Goal: Communication & Community: Answer question/provide support

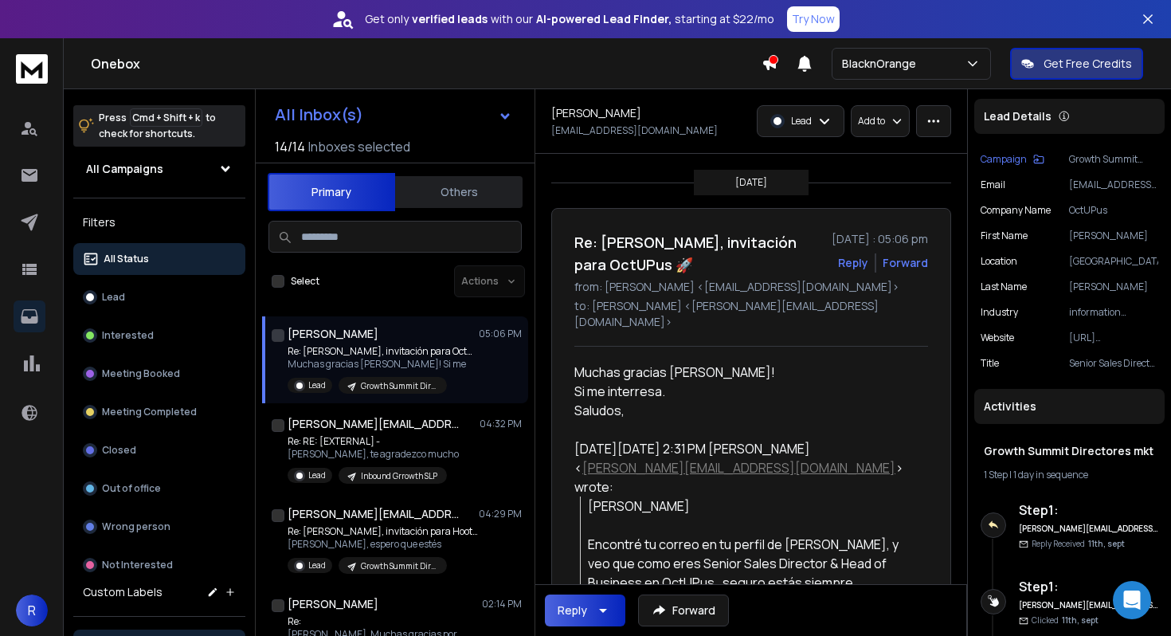
scroll to position [171, 0]
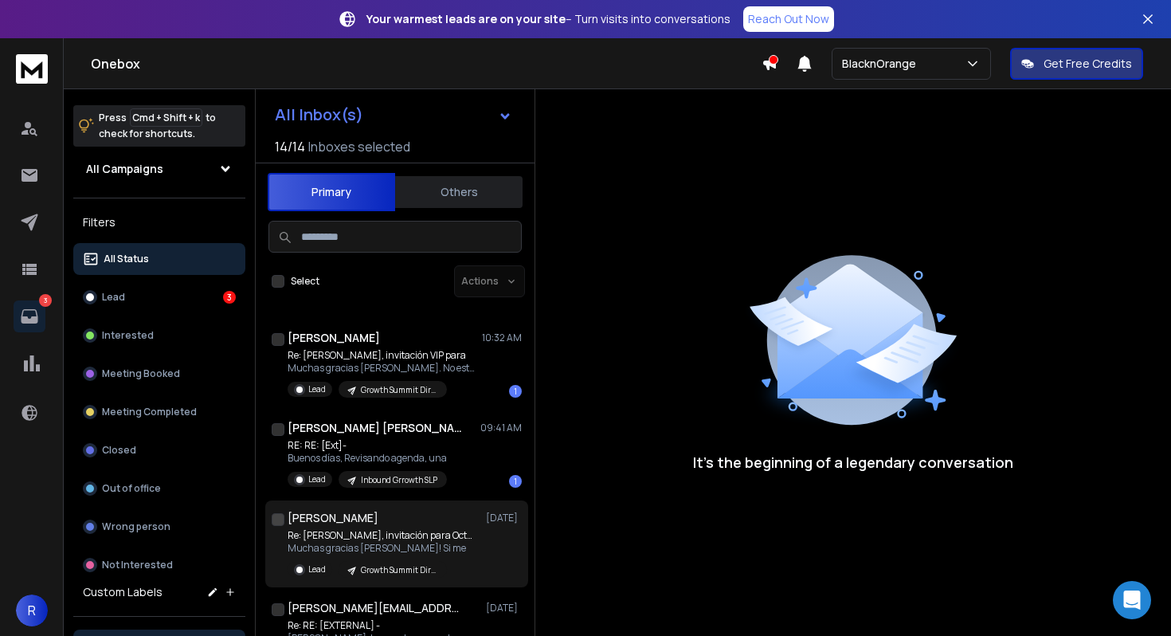
scroll to position [96, 0]
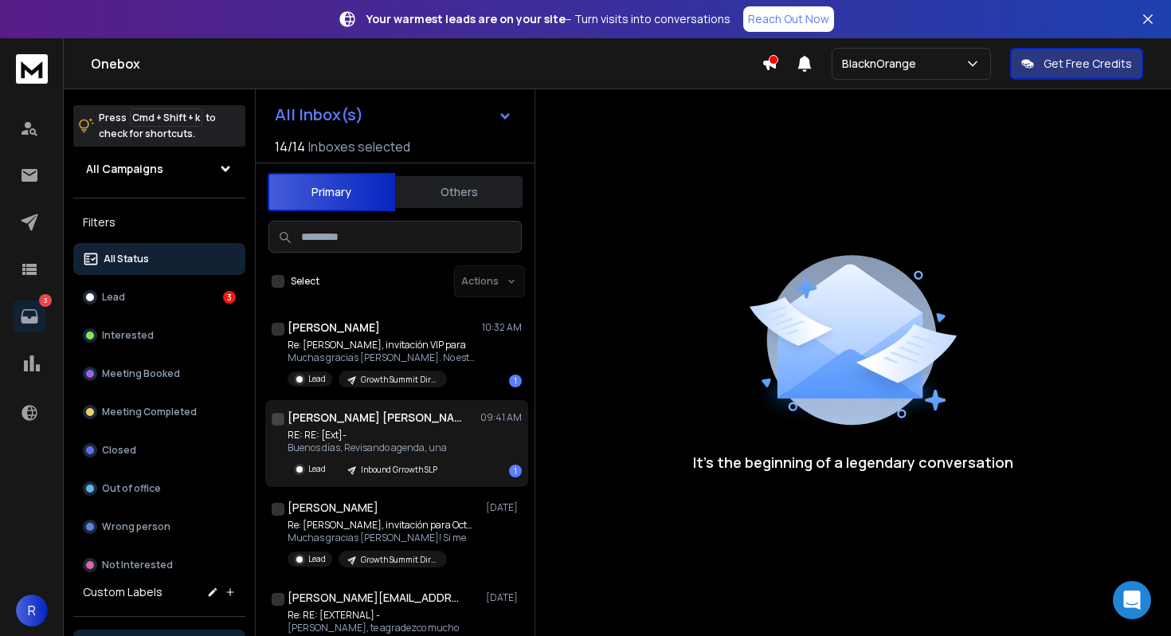
click at [380, 449] on p "Buenos días, Revisando agenda, una" at bounding box center [367, 447] width 159 height 13
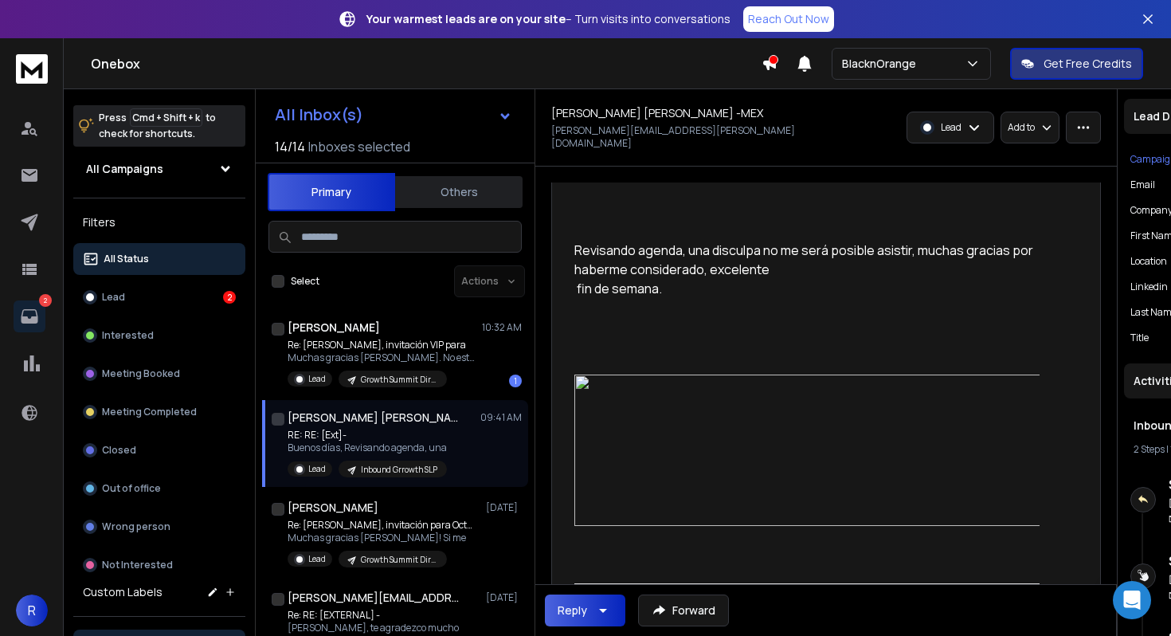
scroll to position [255, 0]
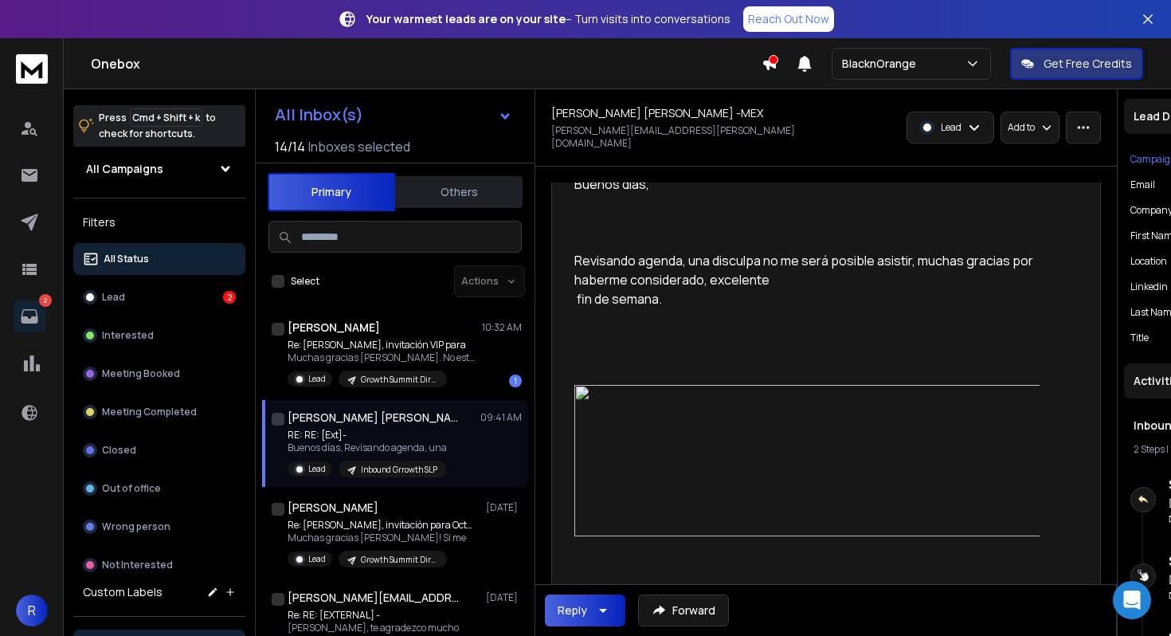
click at [589, 609] on div "Reply" at bounding box center [585, 610] width 55 height 19
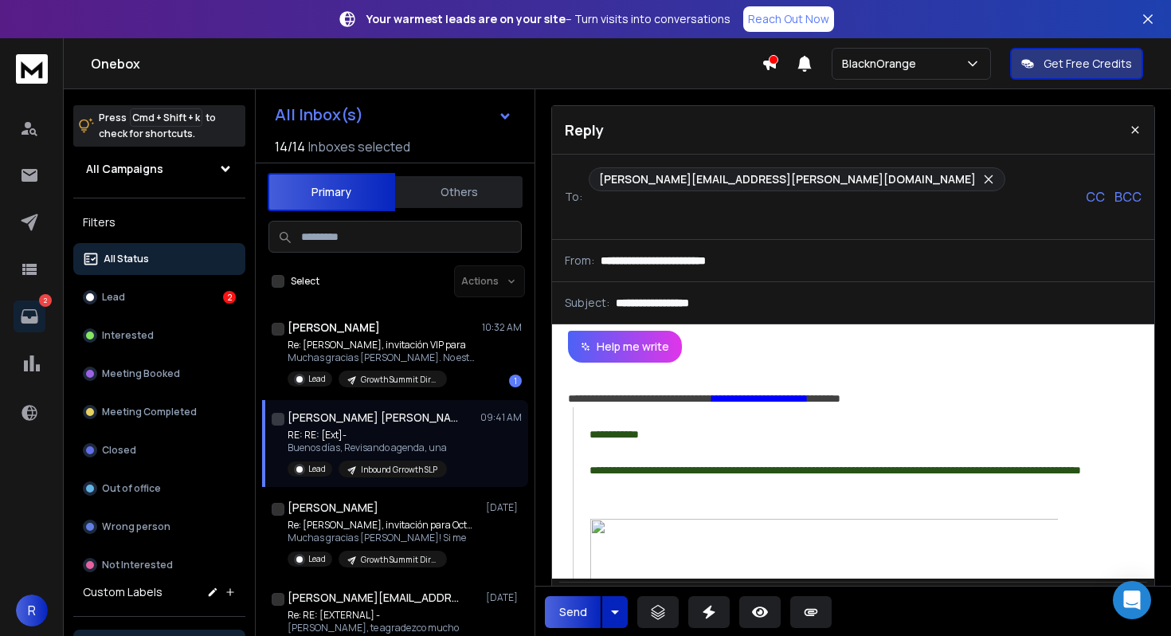
scroll to position [0, 0]
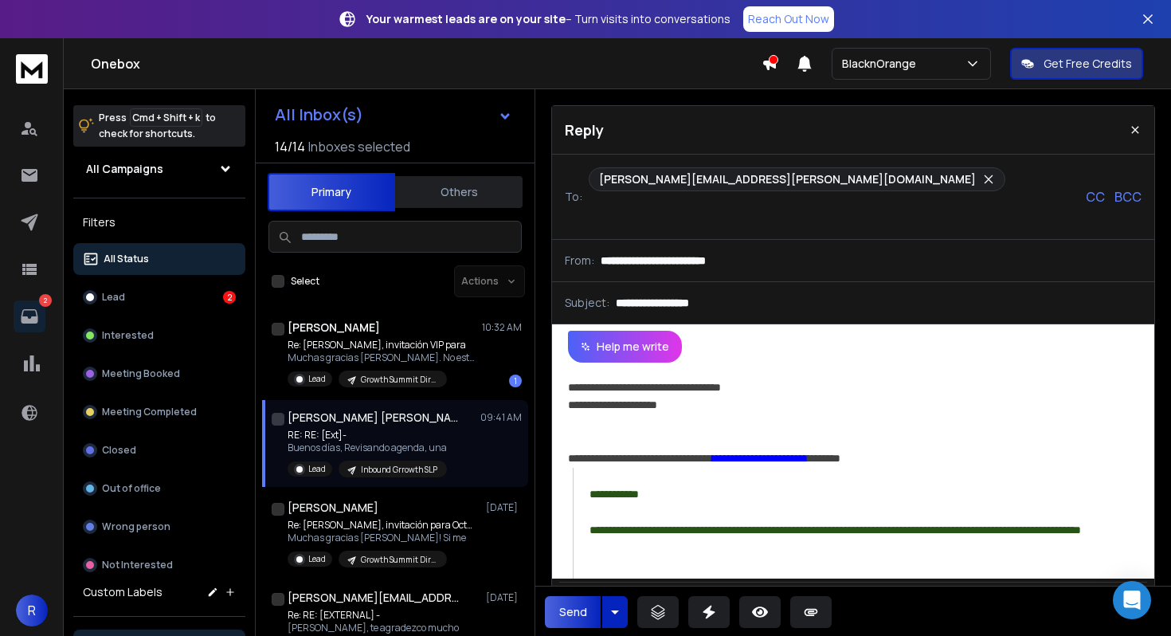
click at [636, 378] on div "**********" at bounding box center [850, 396] width 565 height 36
click at [694, 414] on div at bounding box center [850, 423] width 565 height 18
click at [693, 379] on div "**********" at bounding box center [850, 396] width 565 height 36
click at [597, 378] on div "**********" at bounding box center [850, 396] width 565 height 36
click at [749, 379] on div "**********" at bounding box center [850, 396] width 565 height 36
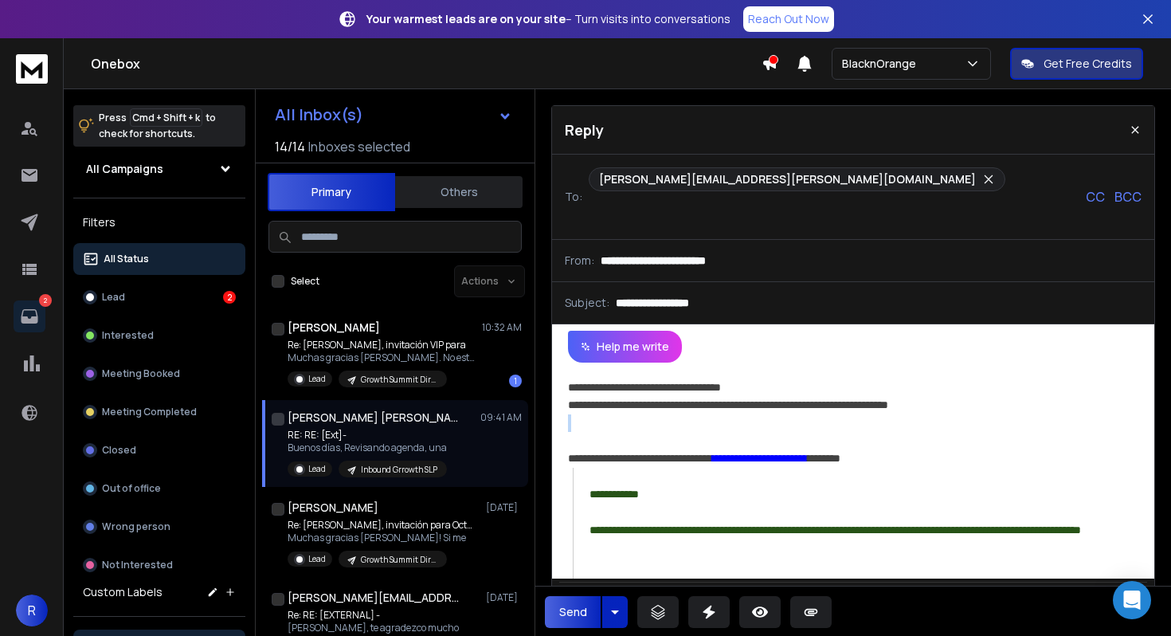
click at [574, 414] on div at bounding box center [850, 423] width 565 height 18
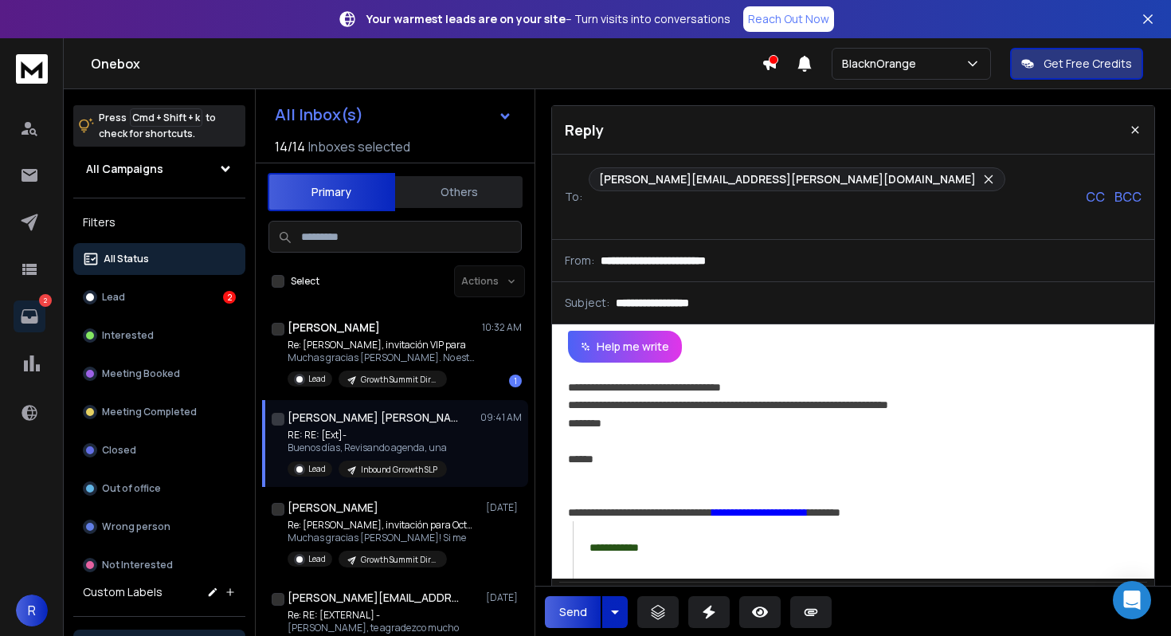
scroll to position [31, 0]
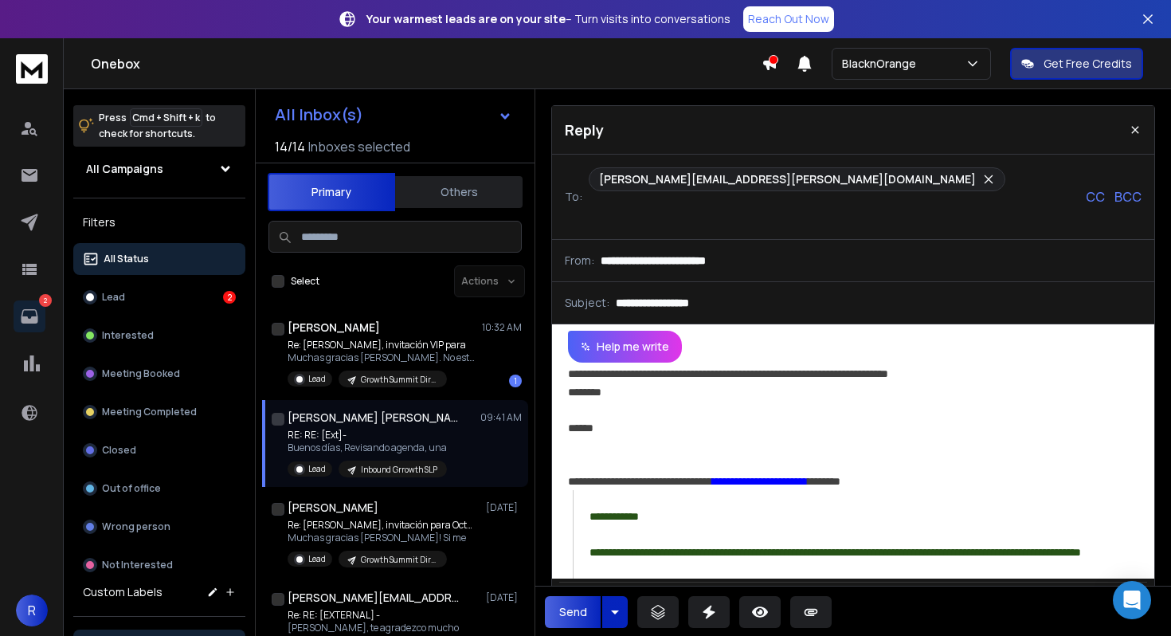
click at [986, 347] on div "**********" at bounding box center [850, 391] width 565 height 89
click at [576, 613] on button "Send" at bounding box center [573, 612] width 56 height 32
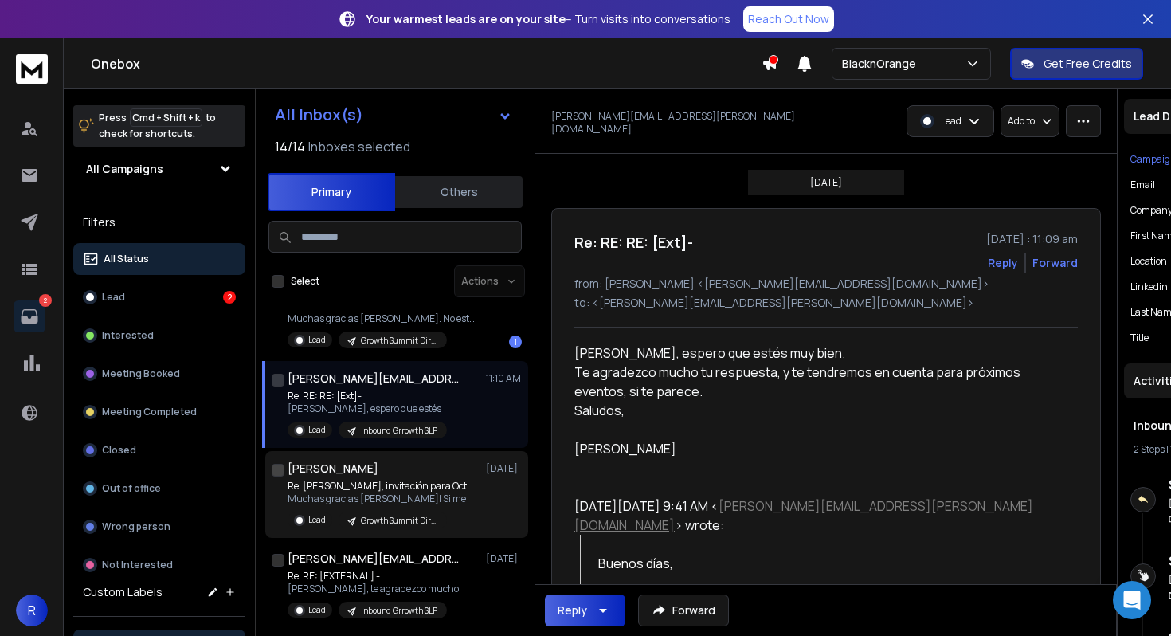
scroll to position [144, 0]
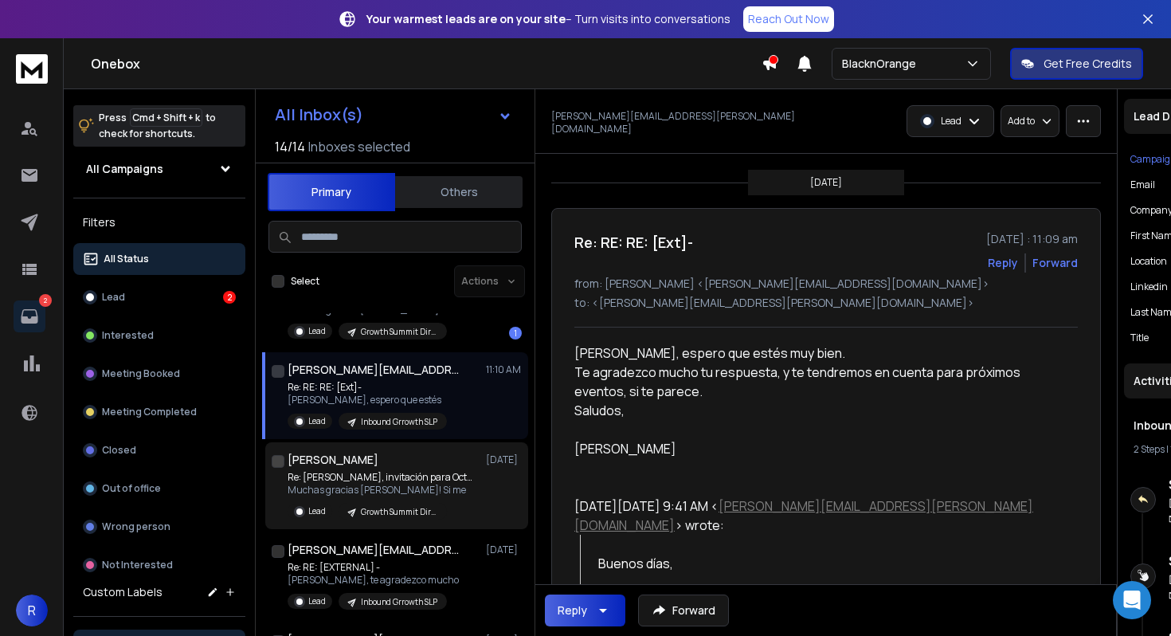
click at [392, 476] on p "Re: [PERSON_NAME], invitación para OctUPus" at bounding box center [383, 477] width 191 height 13
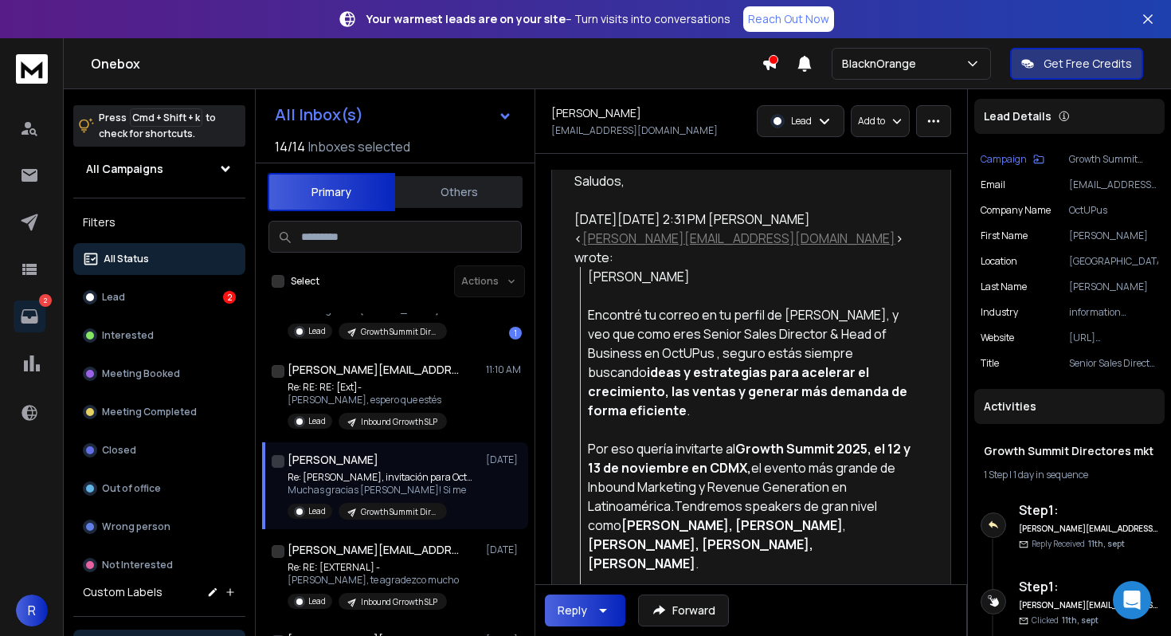
scroll to position [202, 0]
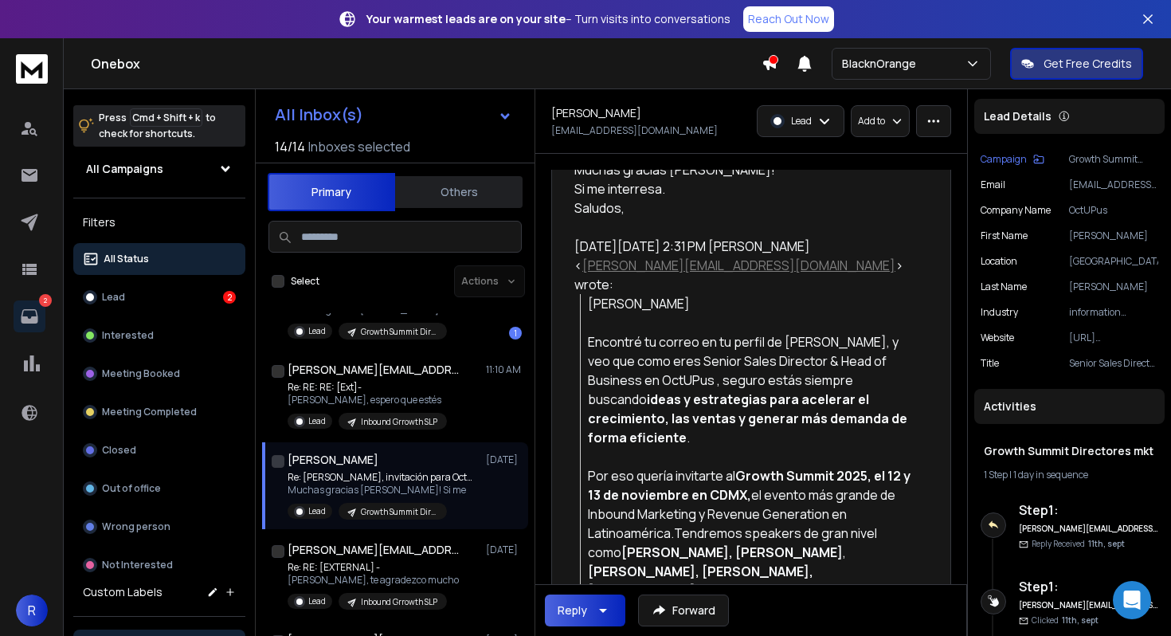
click at [581, 609] on div "Reply" at bounding box center [572, 610] width 29 height 16
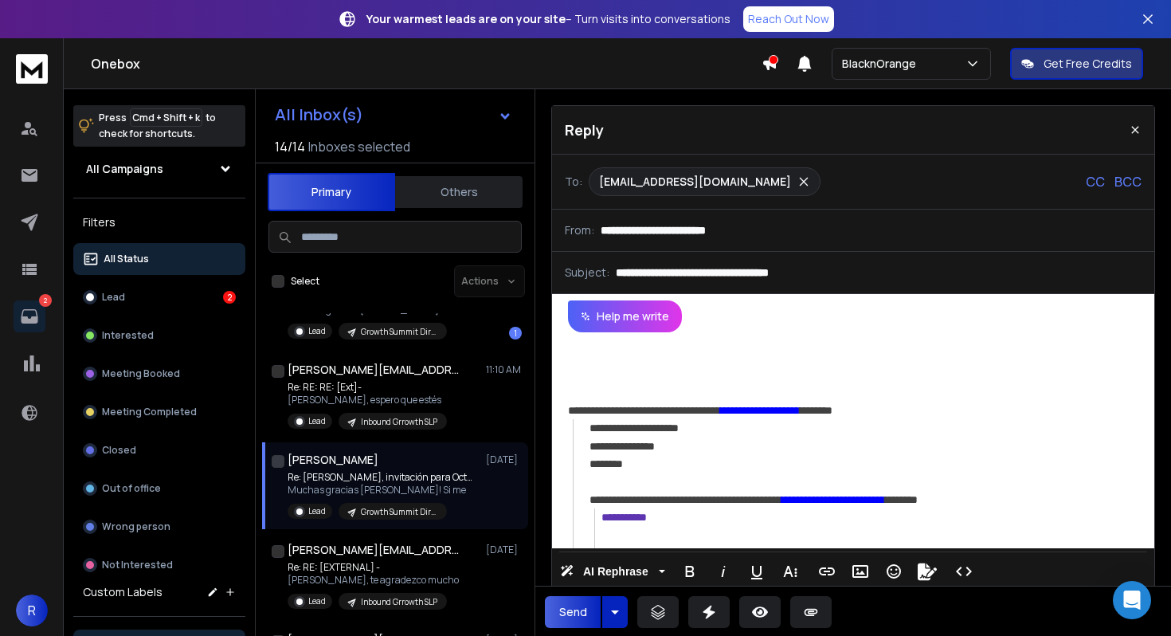
click at [995, 24] on div "Your warmest leads are on your site – Turn visits into conversations Reach Out …" at bounding box center [585, 19] width 1171 height 38
click at [569, 610] on button "Send" at bounding box center [573, 612] width 56 height 32
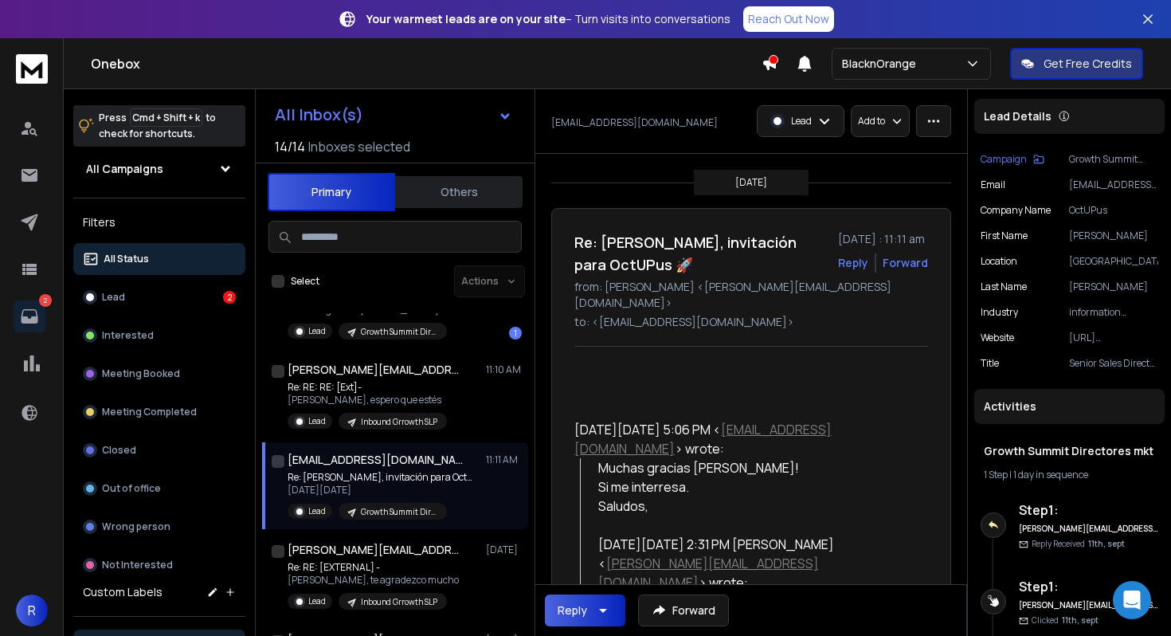
click at [601, 362] on div at bounding box center [744, 371] width 341 height 19
click at [595, 362] on div at bounding box center [744, 371] width 341 height 19
click at [576, 610] on div "Reply" at bounding box center [572, 610] width 29 height 16
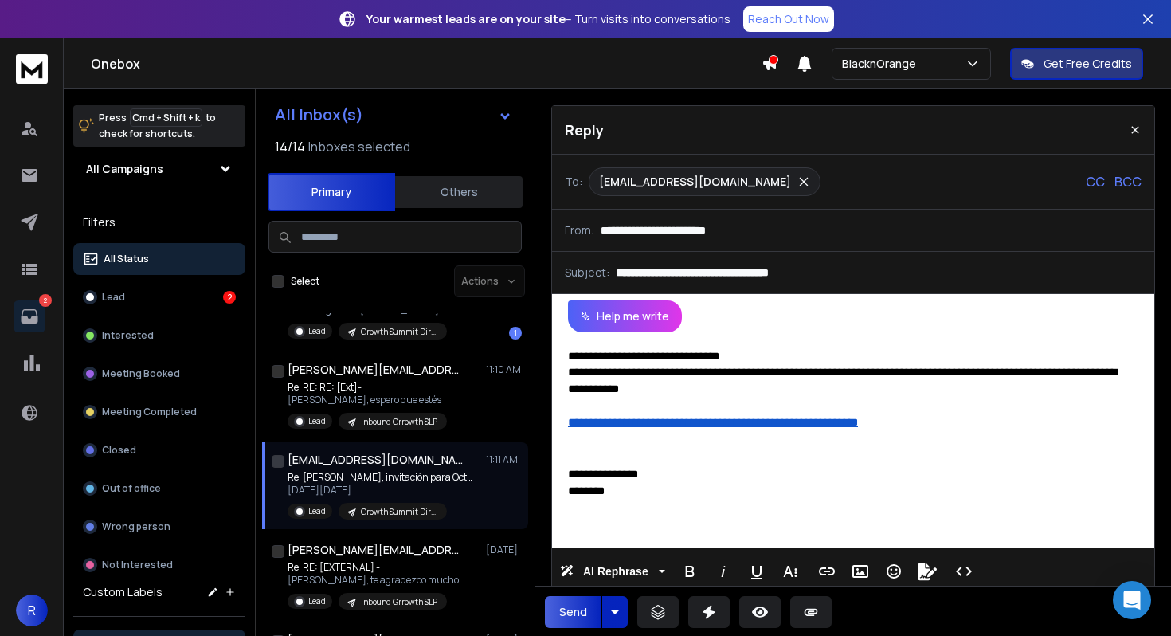
click at [591, 358] on span "**********" at bounding box center [643, 355] width 151 height 11
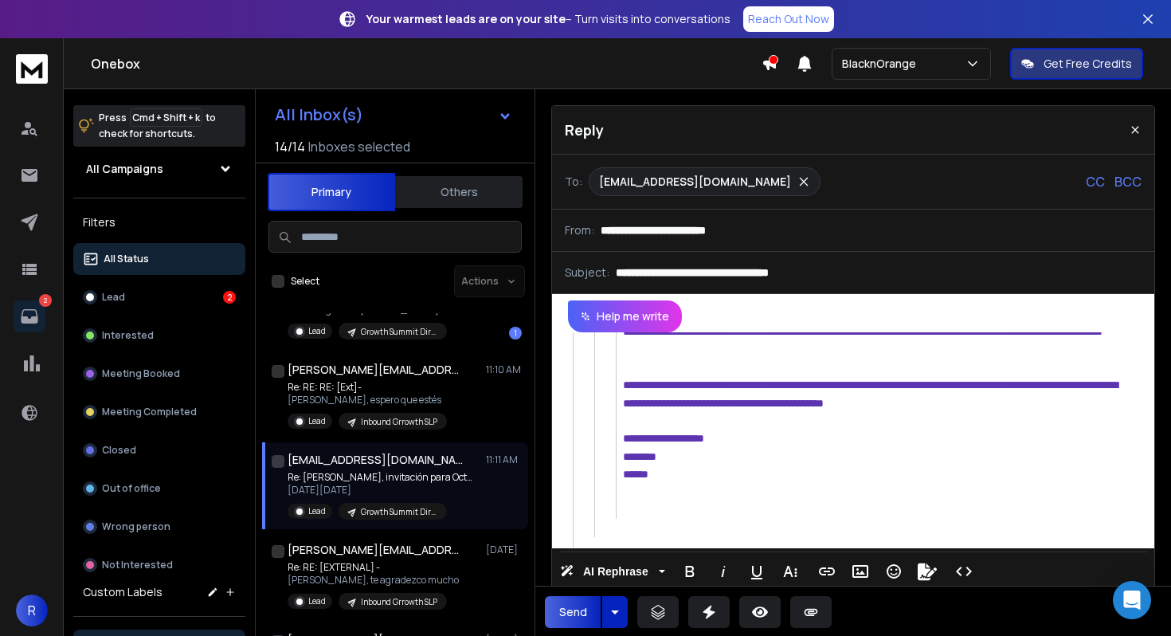
scroll to position [672, 0]
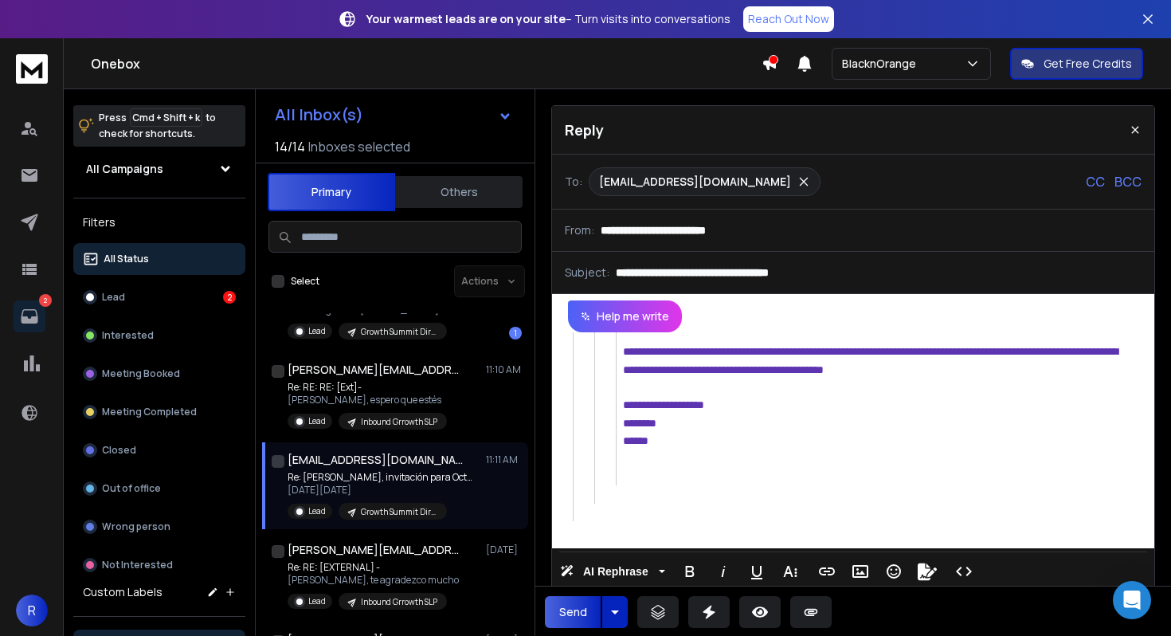
click at [573, 611] on button "Send" at bounding box center [573, 612] width 56 height 32
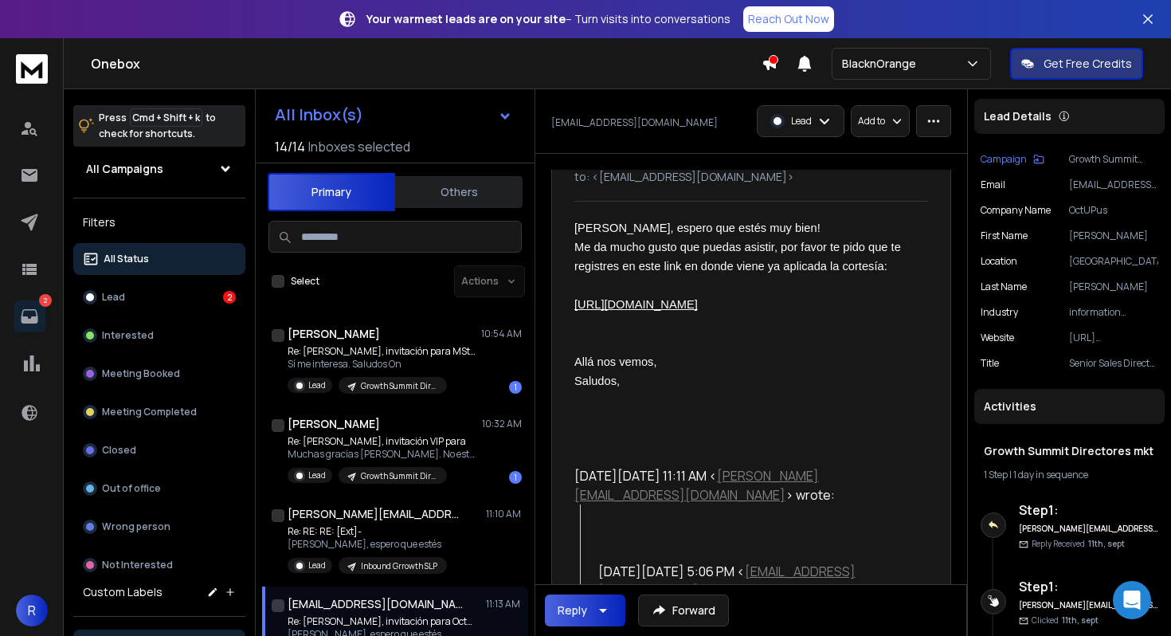
scroll to position [147, 0]
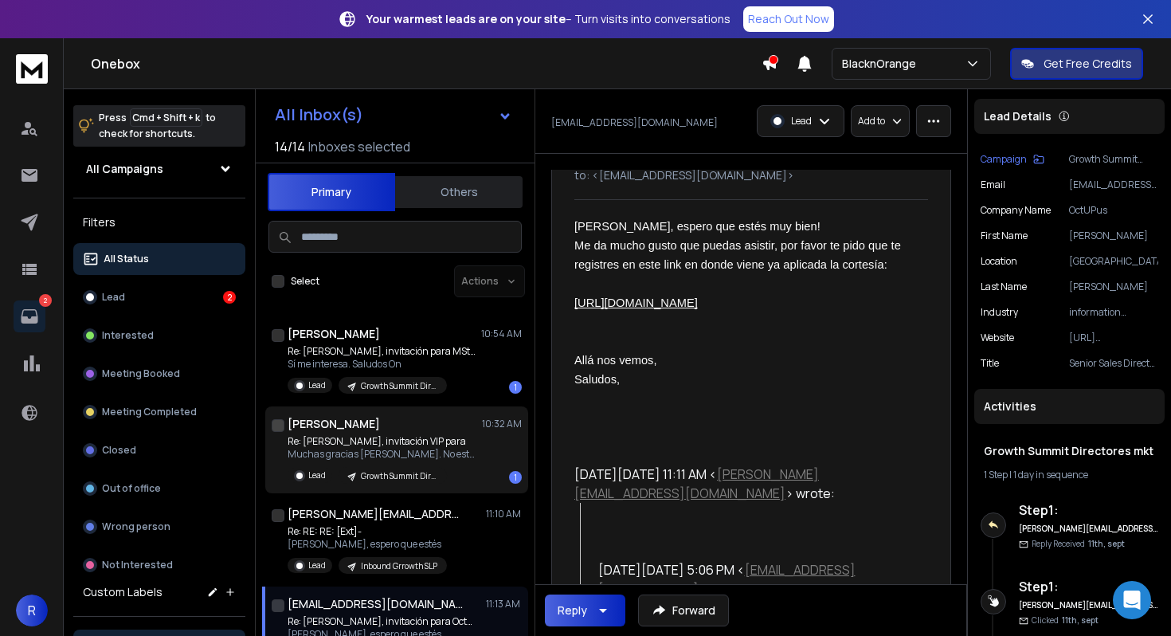
click at [444, 438] on p "Re: Camilo, invitación VIP para" at bounding box center [383, 441] width 191 height 13
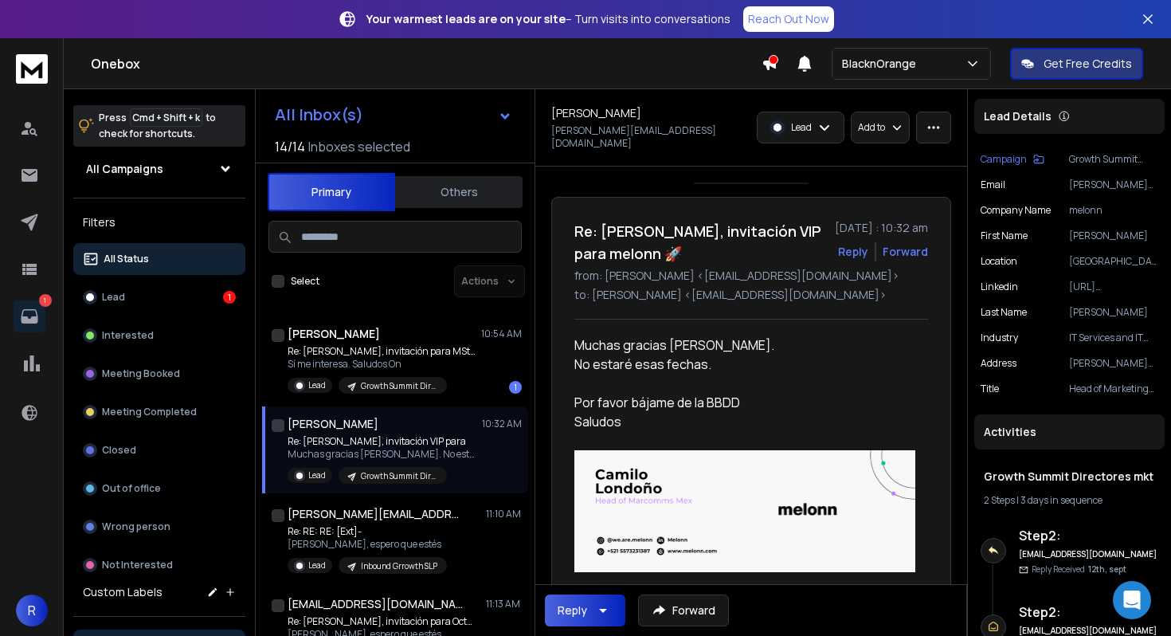
scroll to position [0, 0]
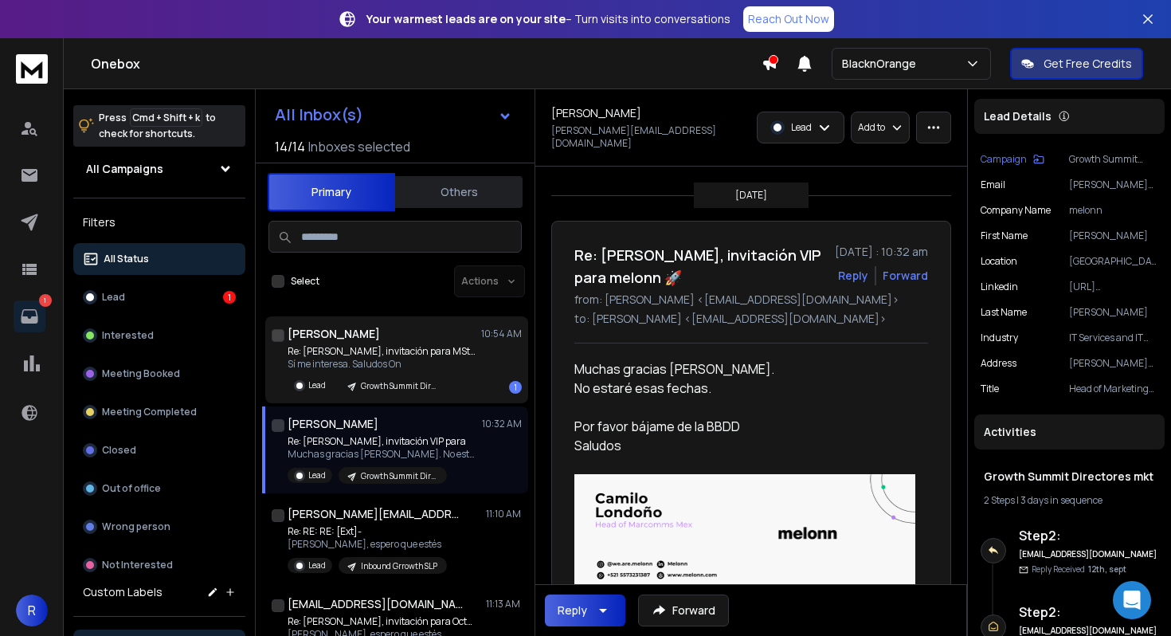
click at [416, 350] on p "Re: Ken, invitación para MStar" at bounding box center [383, 351] width 191 height 13
